Goal: Task Accomplishment & Management: Use online tool/utility

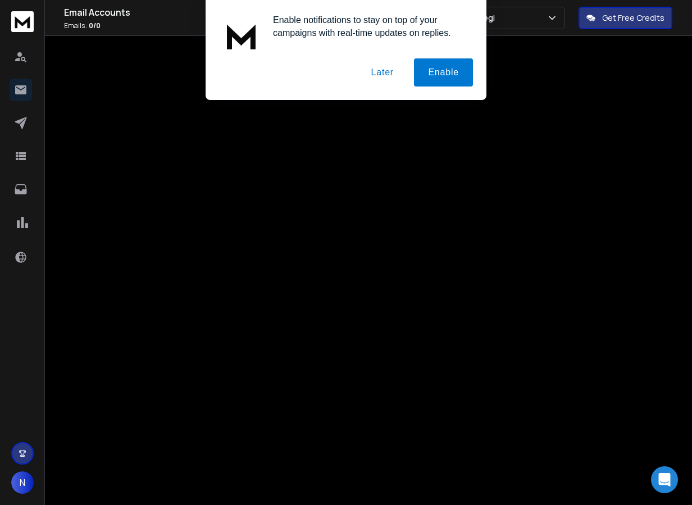
click at [387, 67] on button "Later" at bounding box center [382, 72] width 51 height 28
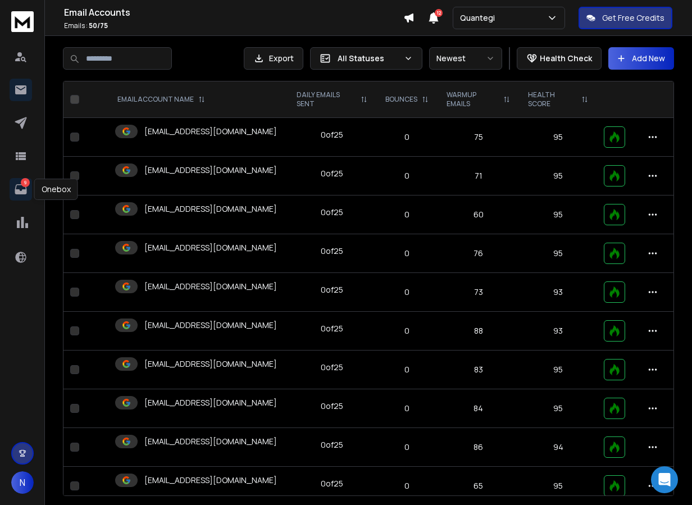
click at [31, 185] on body "Your warmest leads are on your site – Turn visits into conversations Reach Out …" at bounding box center [346, 252] width 692 height 505
click at [31, 185] on link "9" at bounding box center [21, 189] width 22 height 22
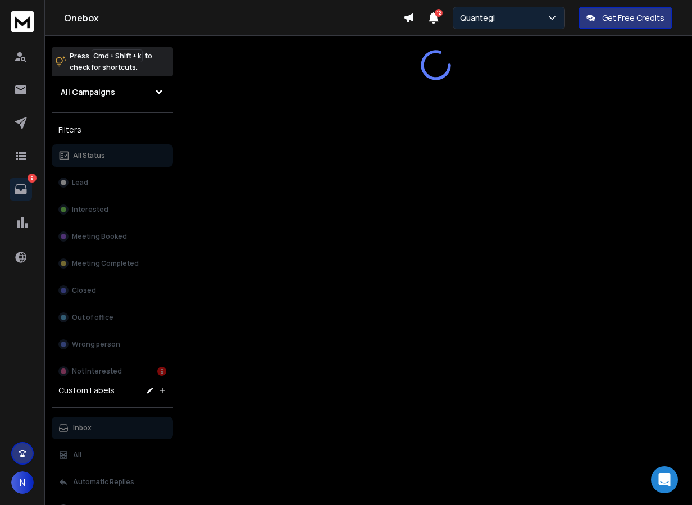
click at [483, 21] on p "Quantegi" at bounding box center [479, 17] width 39 height 11
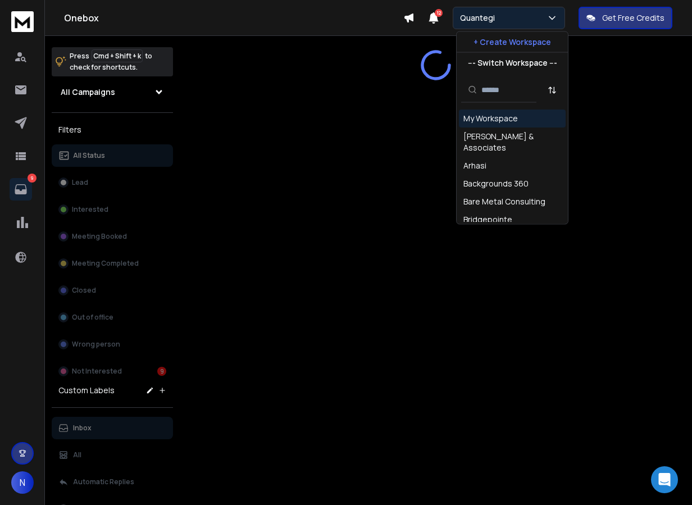
click at [483, 21] on p "Quantegi" at bounding box center [479, 17] width 39 height 11
